Goal: Task Accomplishment & Management: Manage account settings

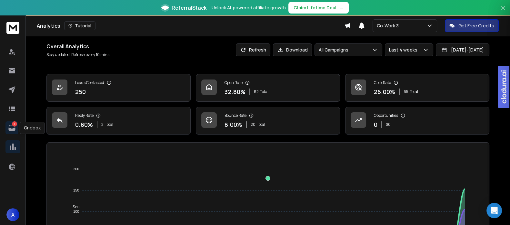
click at [13, 126] on icon at bounding box center [12, 128] width 8 height 8
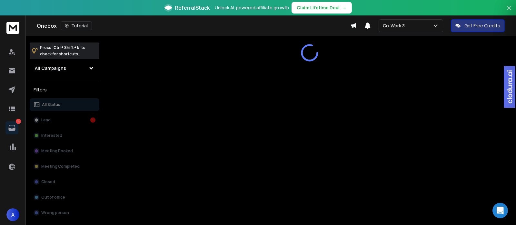
click at [56, 118] on div "All Status Lead 1 Interested Meeting Booked Meeting Completed Closed Out of off…" at bounding box center [65, 166] width 70 height 137
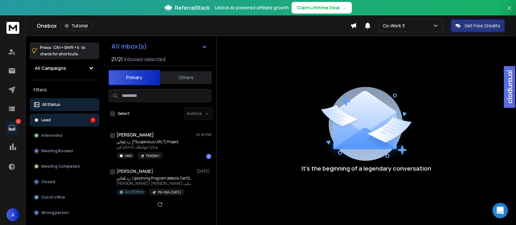
click at [57, 125] on button "Lead 1" at bounding box center [65, 120] width 70 height 13
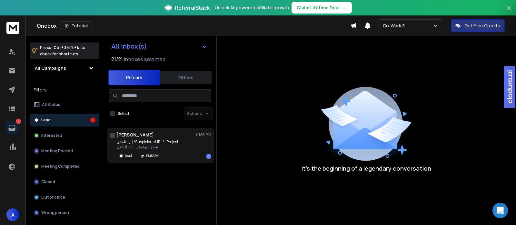
click at [147, 136] on h1 "[PERSON_NAME]" at bounding box center [134, 135] width 37 height 6
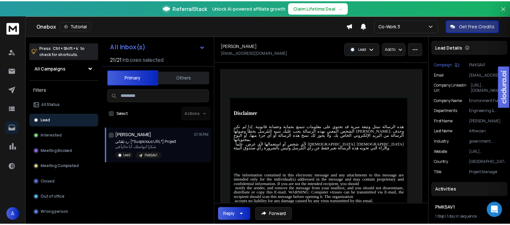
scroll to position [33, 0]
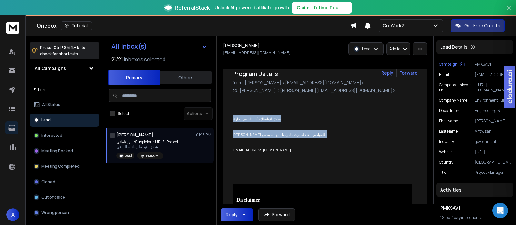
drag, startPoint x: 325, startPoint y: 138, endPoint x: 221, endPoint y: 116, distance: 105.7
click at [221, 116] on div "[DATE] رد تلقائي: [*Suspicious URL*] Project Management Program Details [DATE] …" at bounding box center [325, 199] width 217 height 328
copy div "شكرًا لتواصلك، أنا حالياً في إجازة. للمواضيع العاجلة يرجى التواصل مع المهندس [P…"
click at [10, 145] on icon at bounding box center [13, 147] width 10 height 10
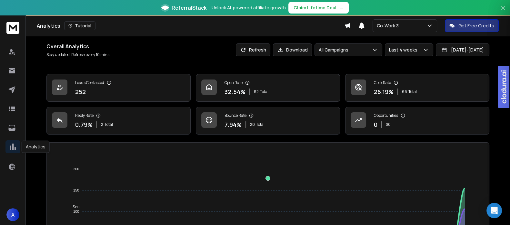
click at [102, 56] on p "Stay updated! Refresh every 10 mins." at bounding box center [78, 54] width 64 height 5
click at [249, 49] on p "Refresh" at bounding box center [257, 50] width 17 height 6
click at [10, 128] on icon at bounding box center [11, 128] width 7 height 6
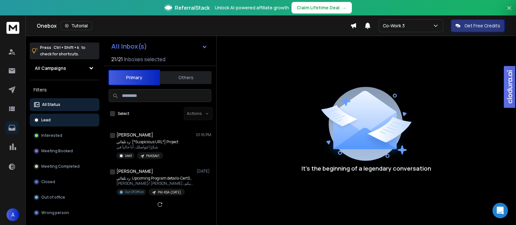
click at [61, 120] on button "Lead" at bounding box center [65, 120] width 70 height 13
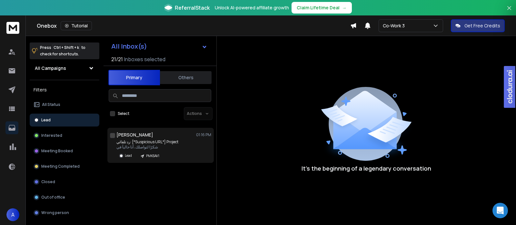
click at [153, 138] on div "[PERSON_NAME] 01:16 PM" at bounding box center [163, 135] width 95 height 6
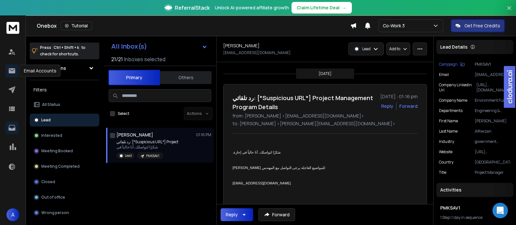
click at [11, 69] on icon at bounding box center [12, 70] width 6 height 5
